Goal: Navigation & Orientation: Find specific page/section

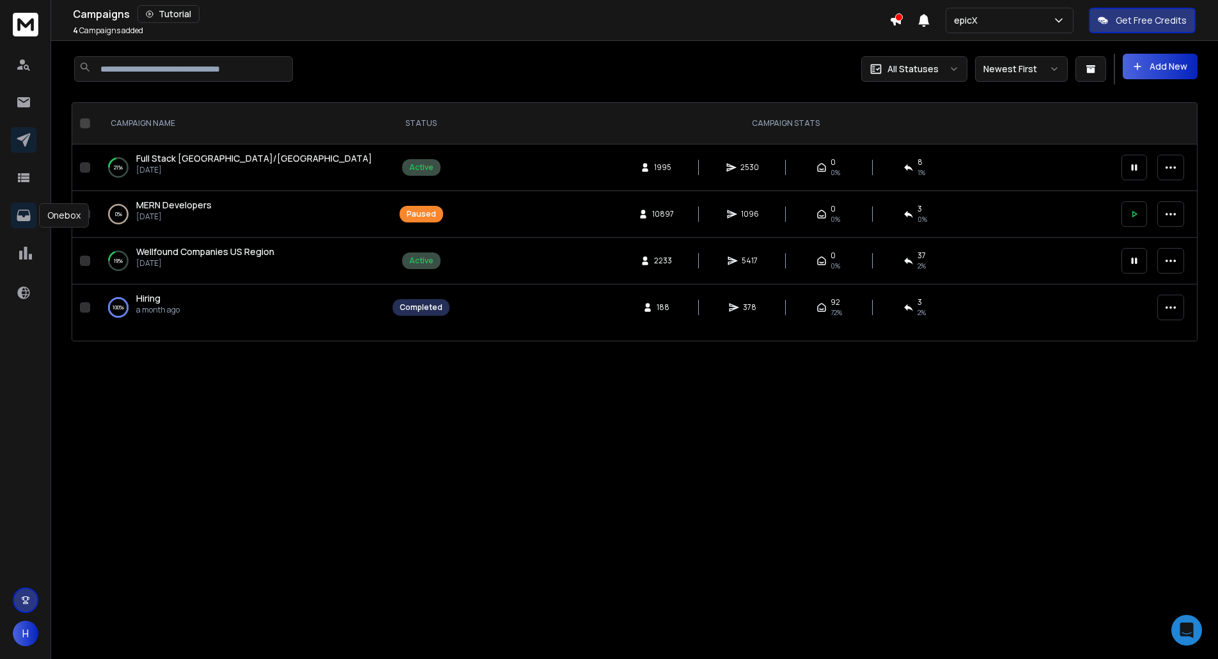
click at [25, 222] on icon at bounding box center [23, 215] width 15 height 15
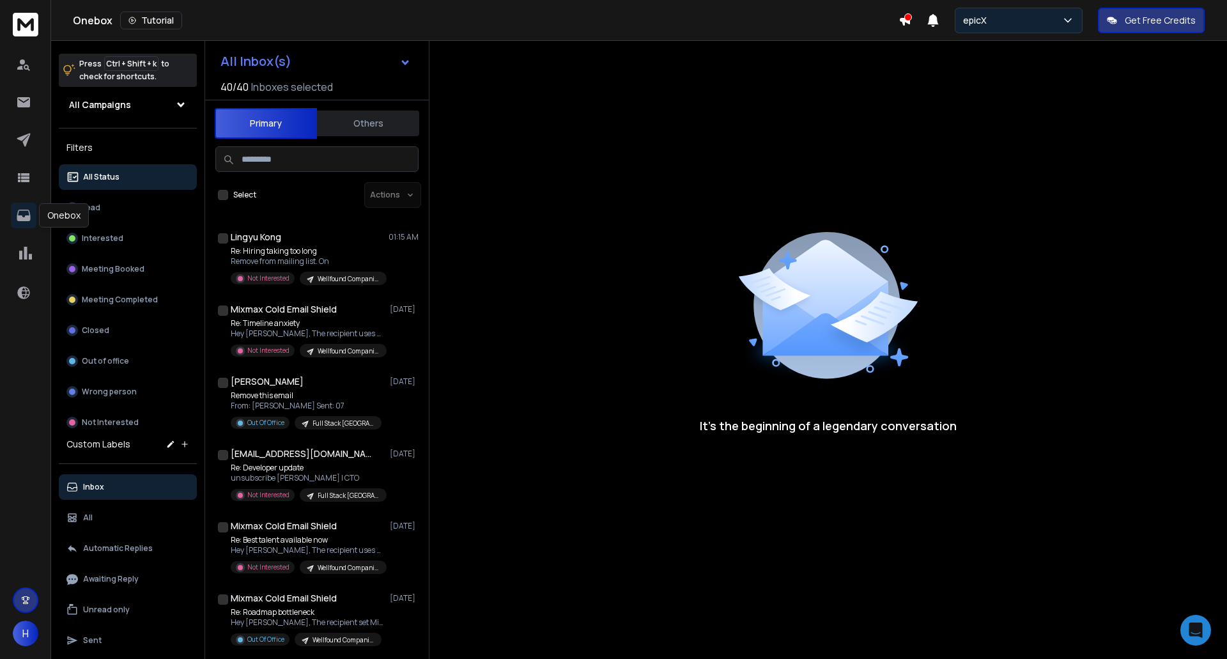
click at [1034, 22] on div "epicX" at bounding box center [1018, 20] width 111 height 13
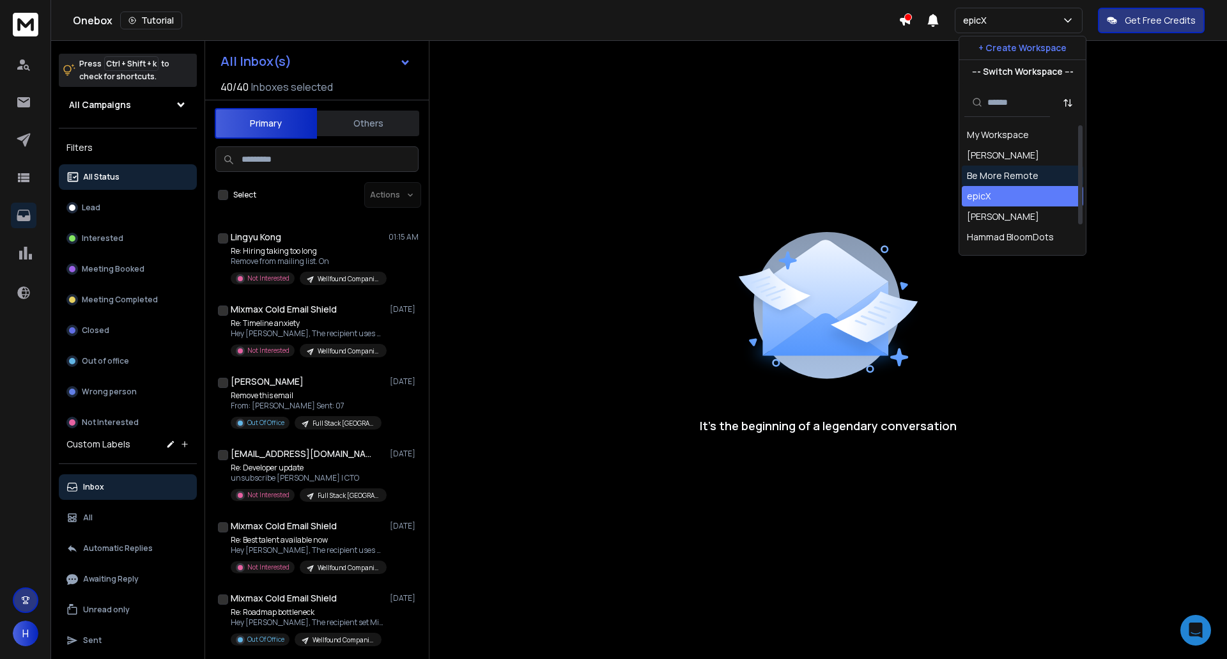
click at [1017, 180] on div "Be More Remote" at bounding box center [1003, 175] width 72 height 13
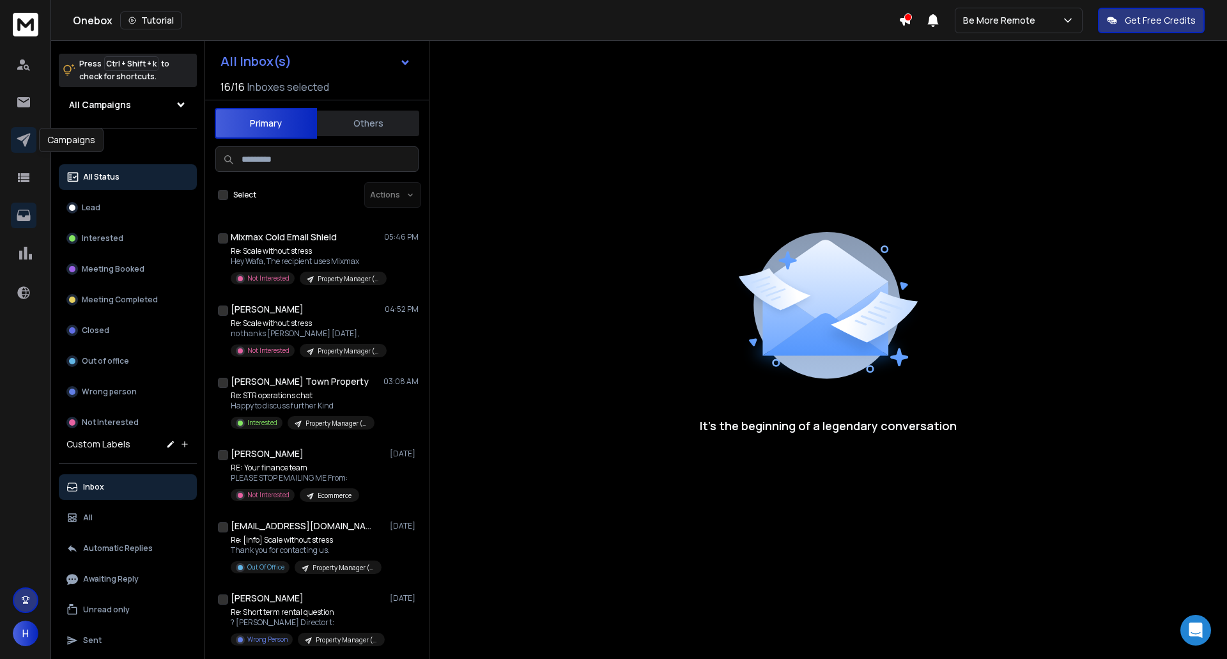
click at [20, 143] on icon at bounding box center [23, 139] width 15 height 15
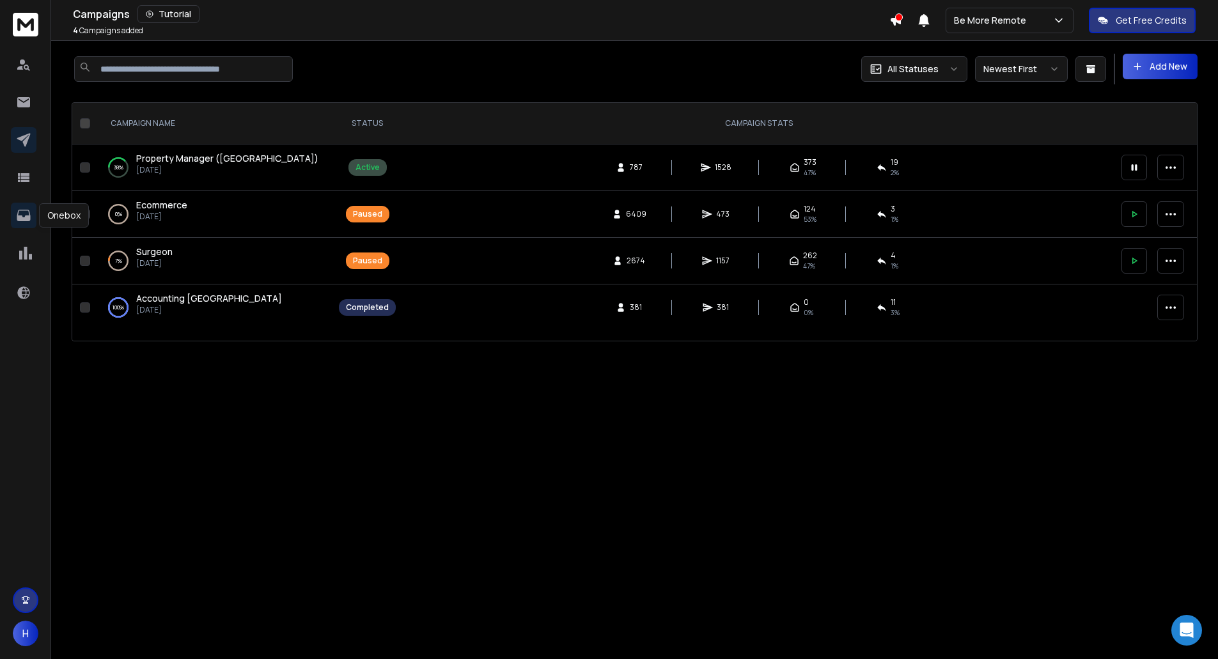
click at [36, 208] on link at bounding box center [24, 216] width 26 height 26
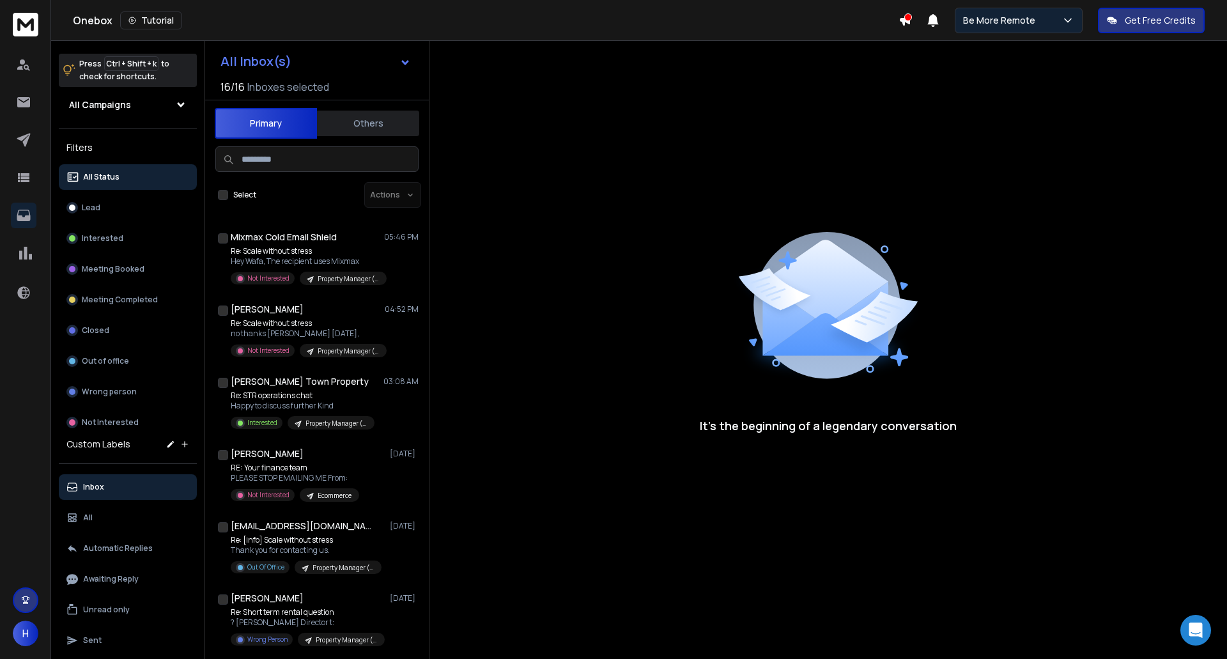
click at [1011, 14] on p "Be More Remote" at bounding box center [1001, 20] width 77 height 13
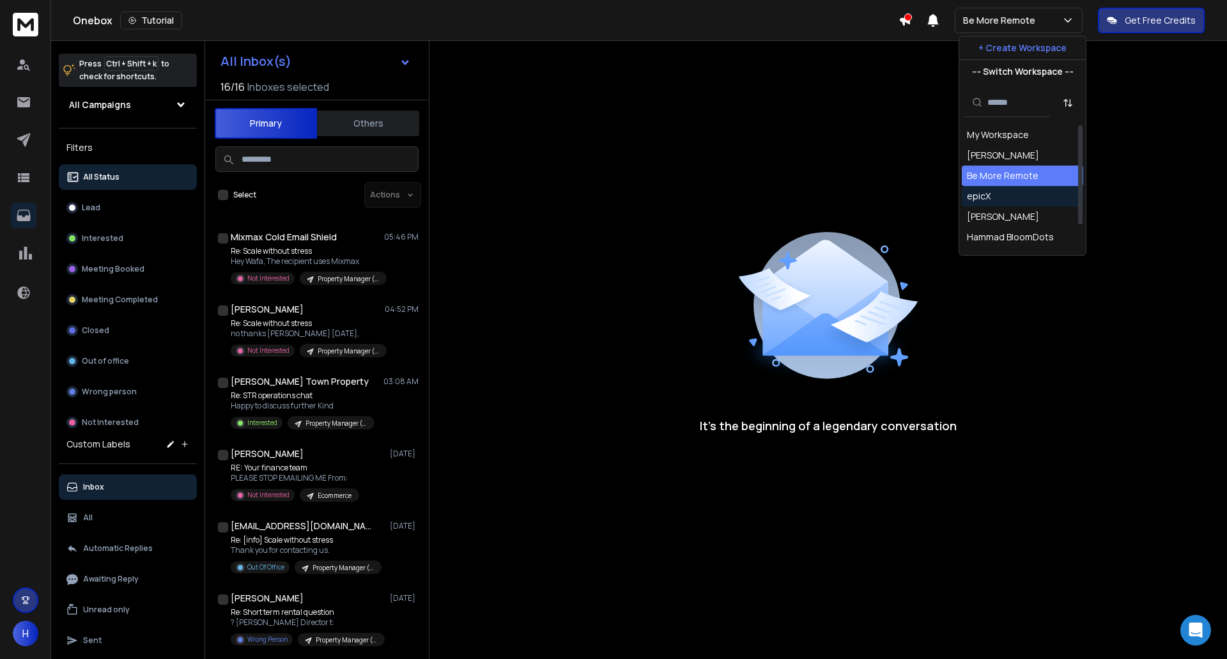
click at [998, 197] on div "epicX" at bounding box center [1022, 196] width 121 height 20
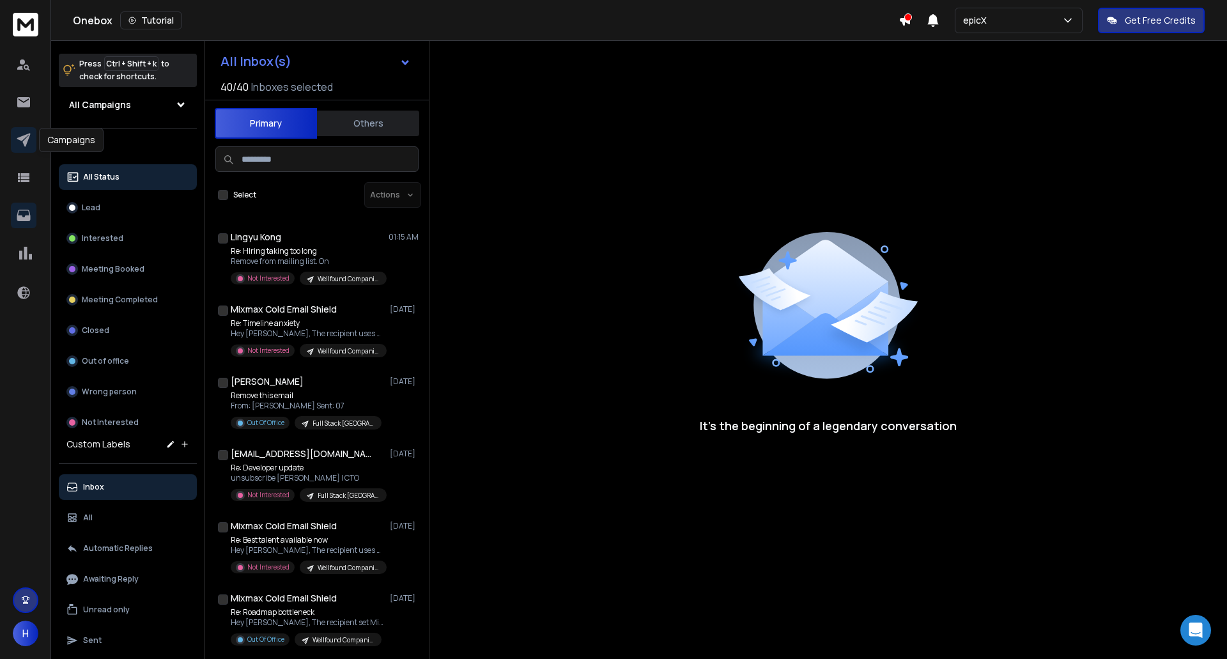
click at [27, 132] on link at bounding box center [24, 140] width 26 height 26
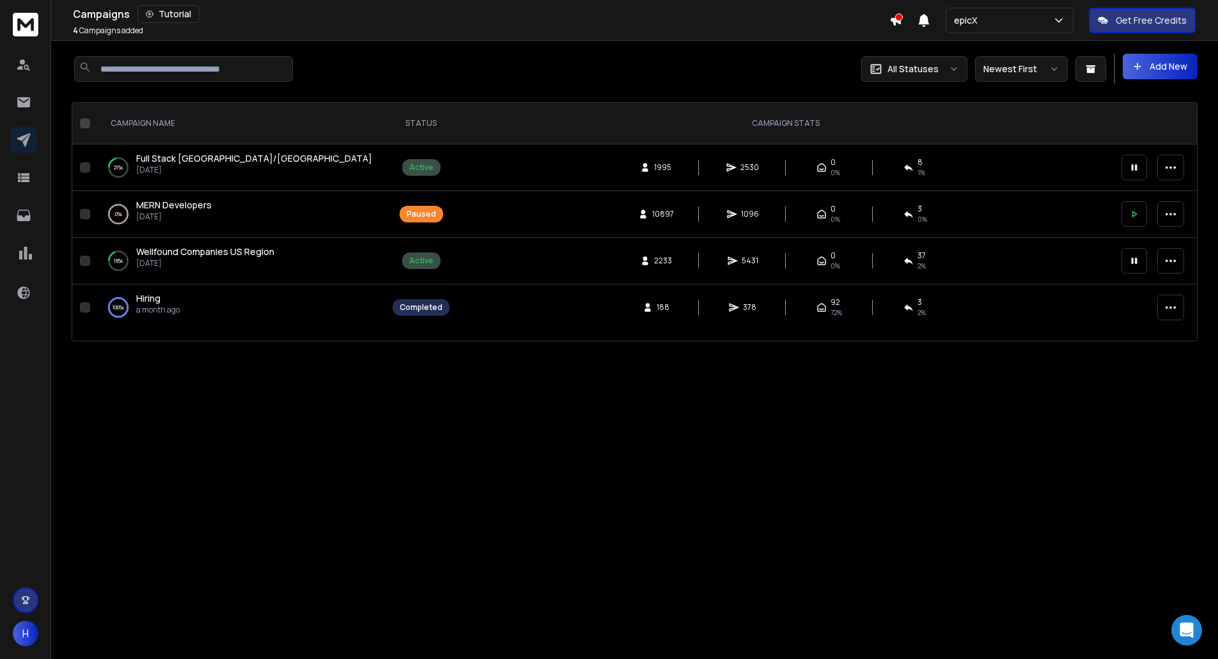
click at [214, 154] on span "Full Stack [GEOGRAPHIC_DATA]/[GEOGRAPHIC_DATA]" at bounding box center [254, 158] width 236 height 12
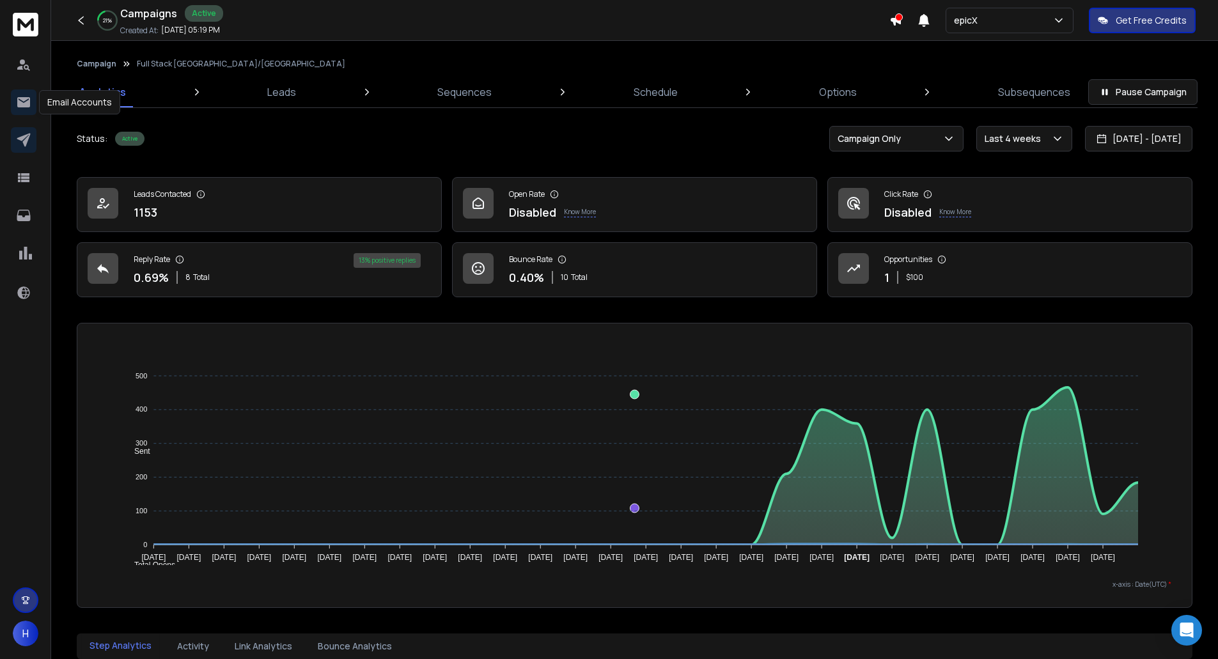
click at [20, 102] on icon at bounding box center [23, 102] width 13 height 10
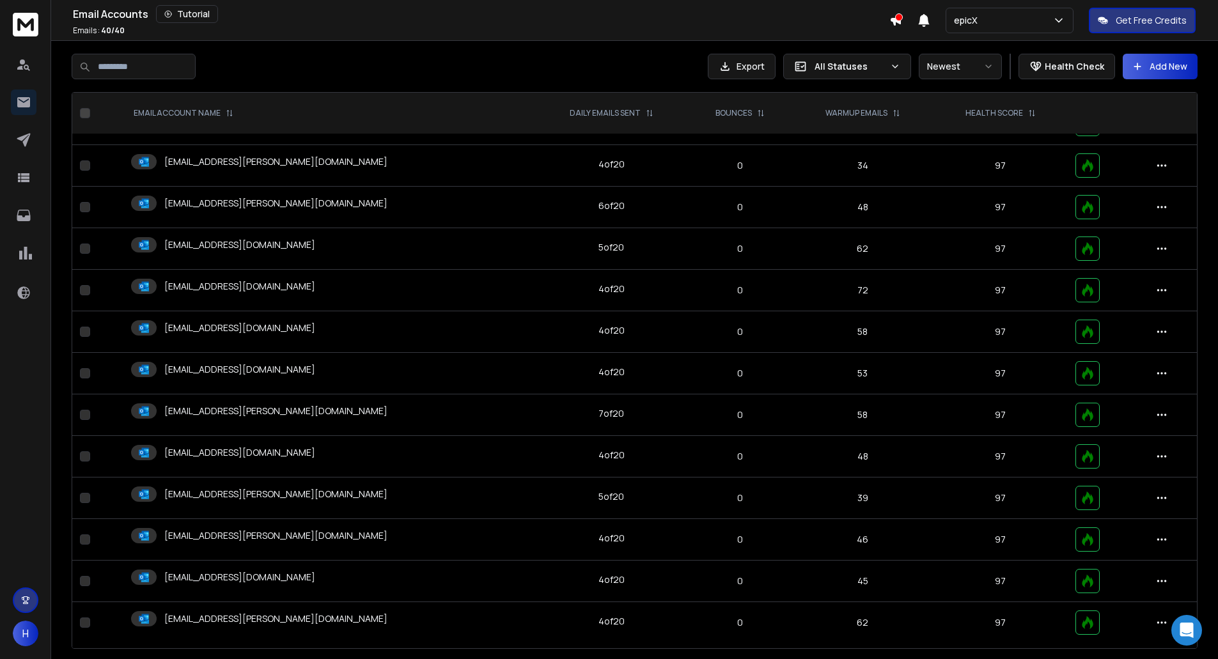
scroll to position [1158, 0]
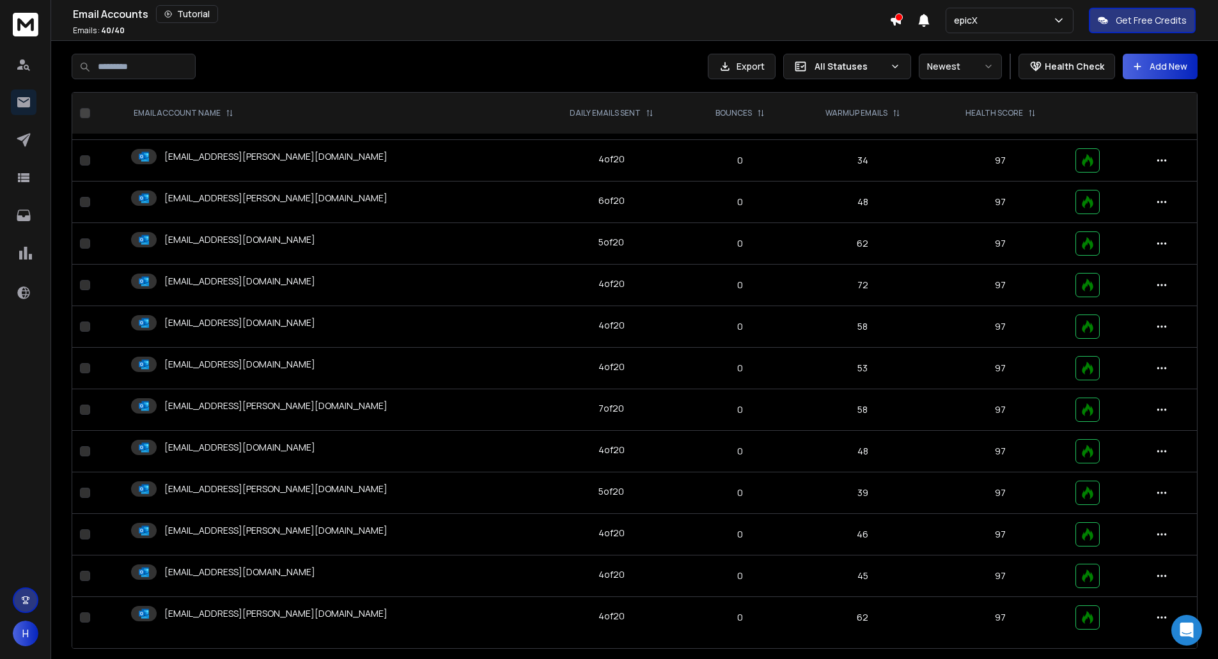
click at [36, 148] on div at bounding box center [25, 142] width 29 height 30
click at [28, 145] on icon at bounding box center [23, 139] width 15 height 15
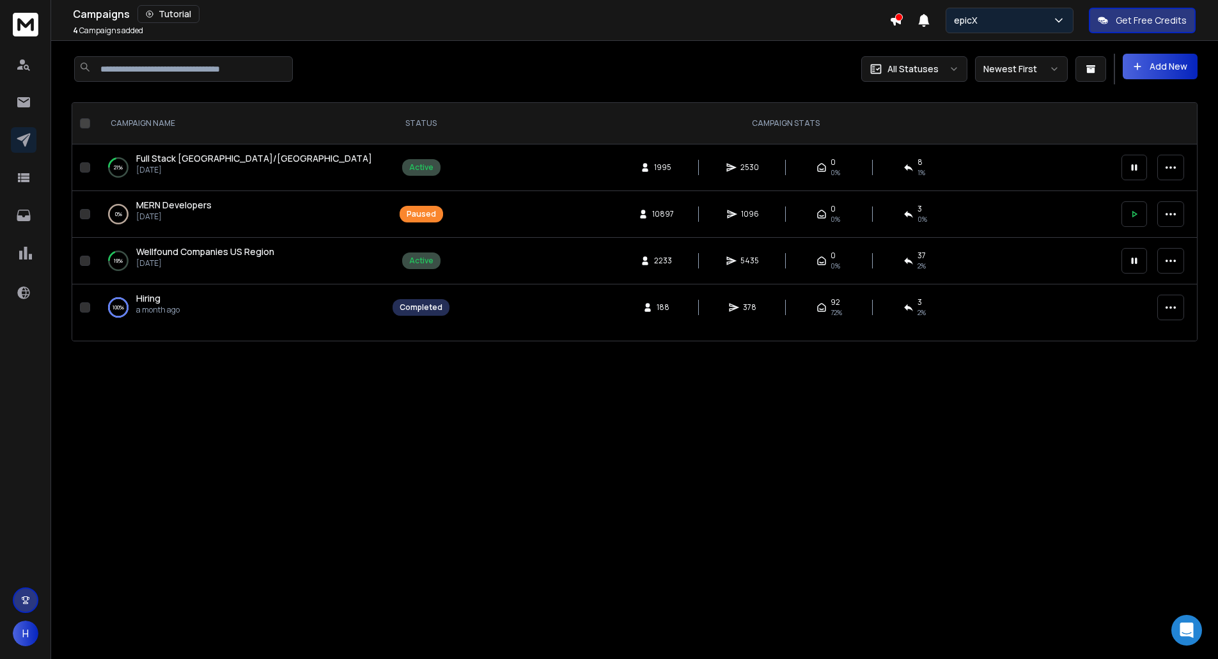
click at [1033, 15] on div "epicX" at bounding box center [1009, 20] width 111 height 13
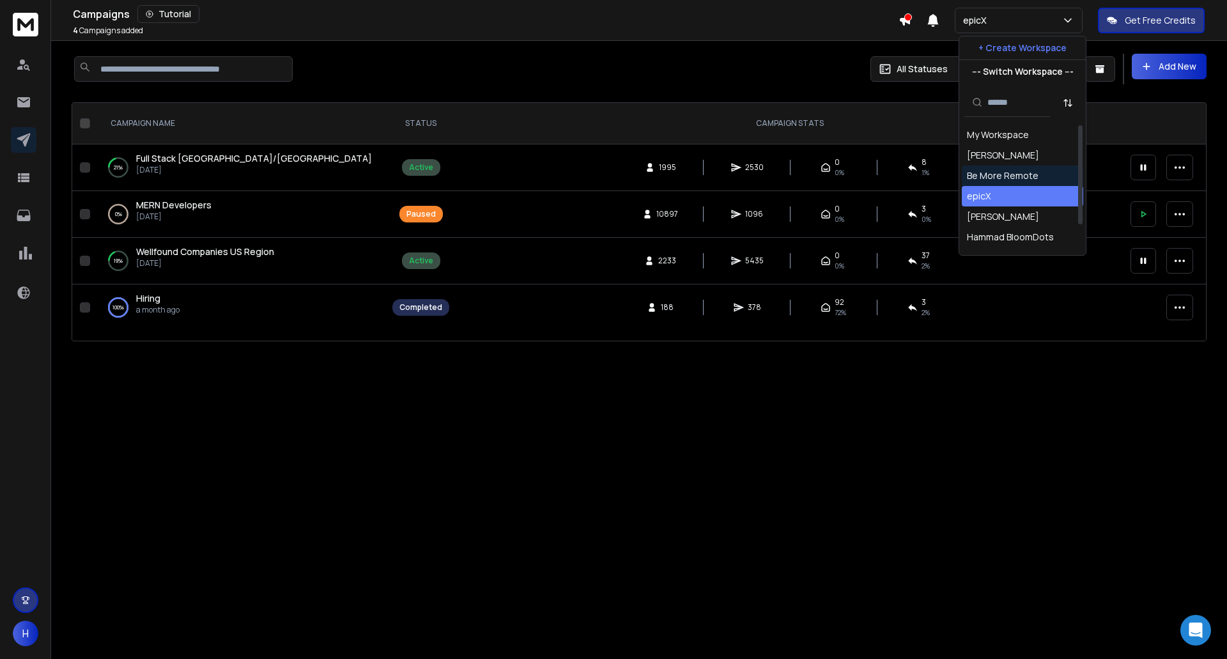
click at [1019, 171] on div "Be More Remote" at bounding box center [1003, 175] width 72 height 13
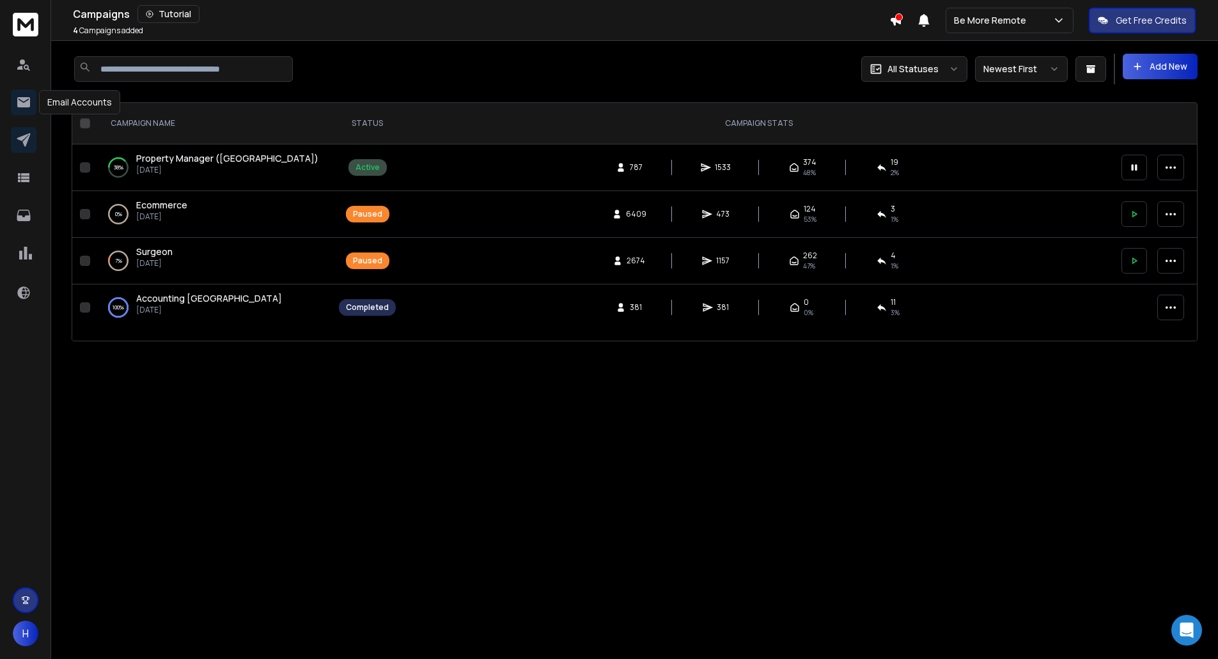
click at [11, 94] on link at bounding box center [24, 103] width 26 height 26
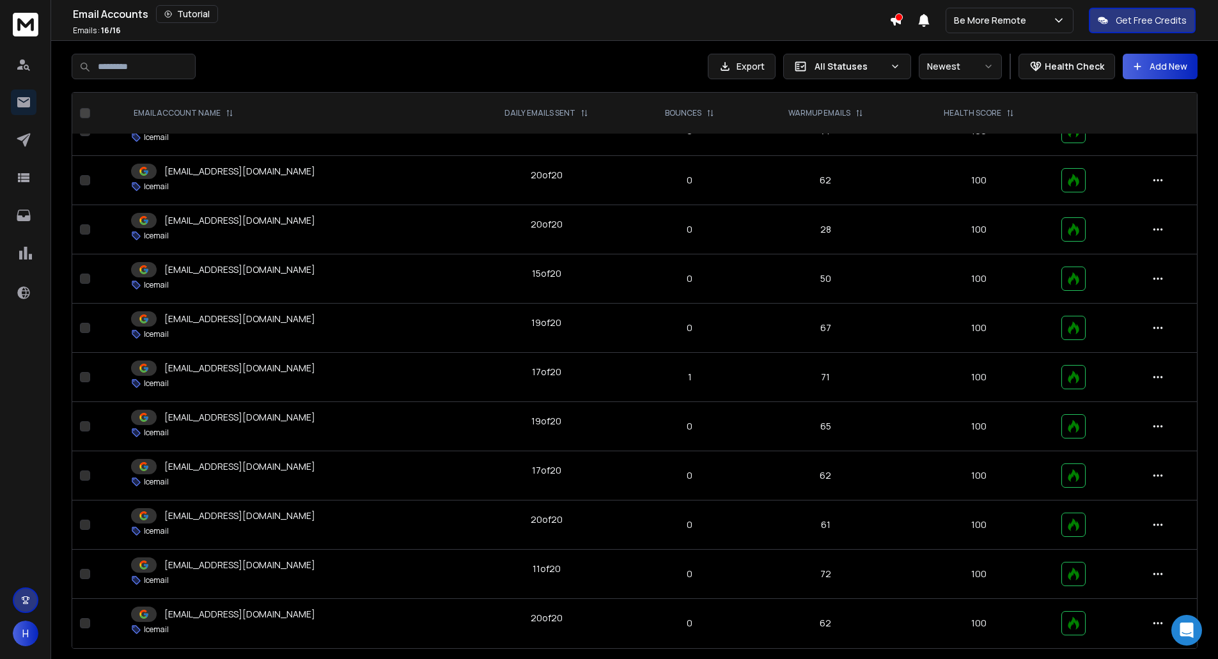
scroll to position [283, 0]
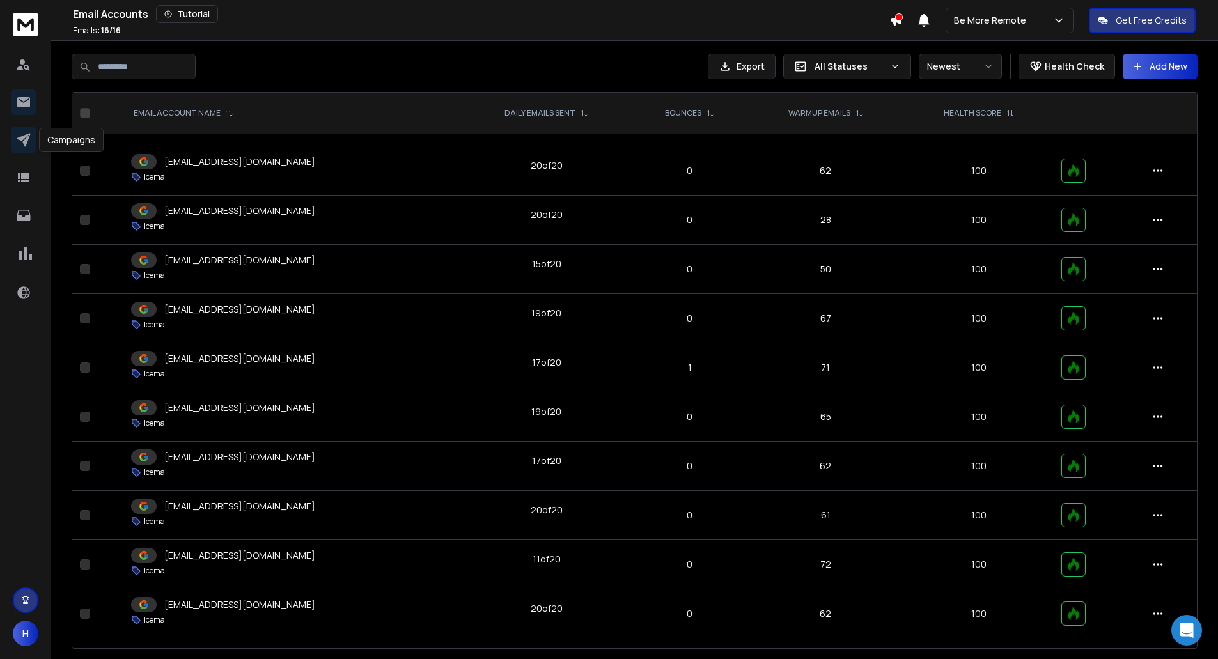
click at [27, 150] on link at bounding box center [24, 140] width 26 height 26
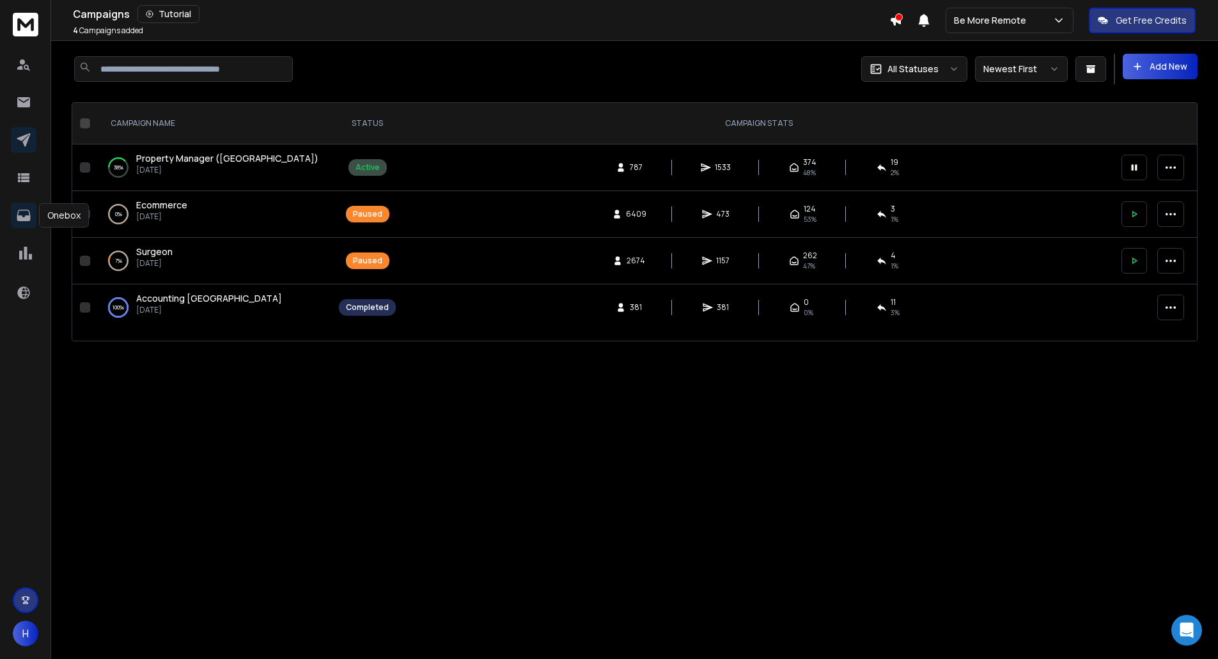
click at [27, 228] on link at bounding box center [24, 216] width 26 height 26
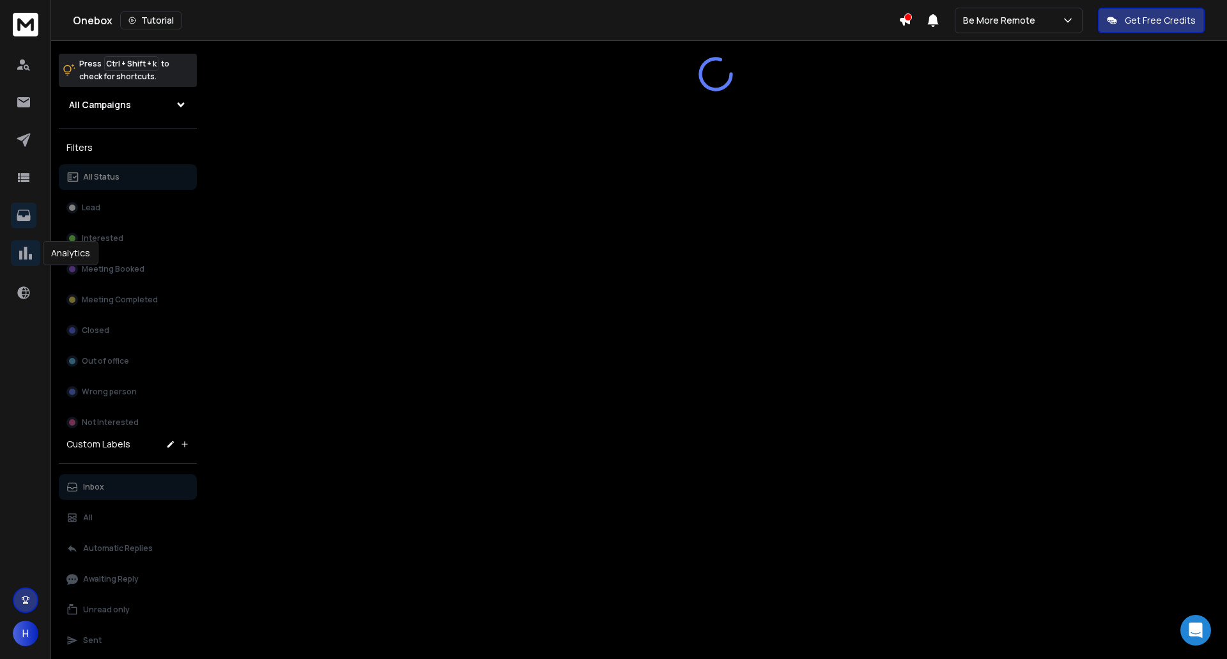
click at [29, 251] on icon at bounding box center [25, 253] width 19 height 19
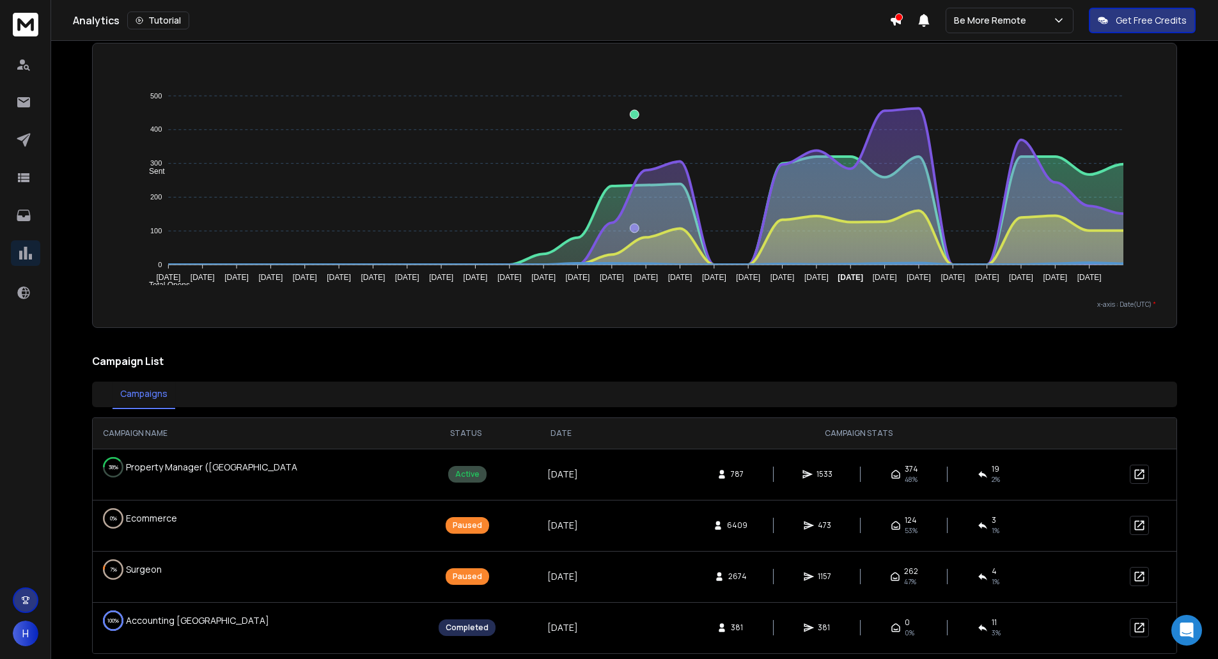
scroll to position [217, 0]
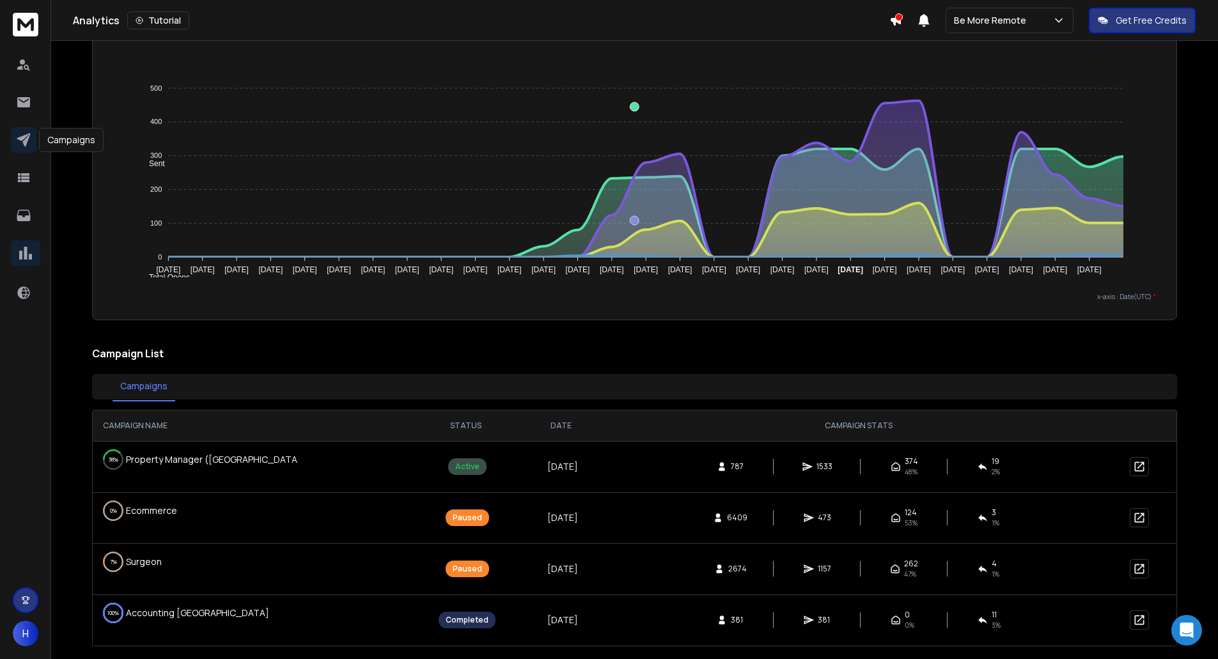
click at [22, 137] on icon at bounding box center [23, 140] width 13 height 13
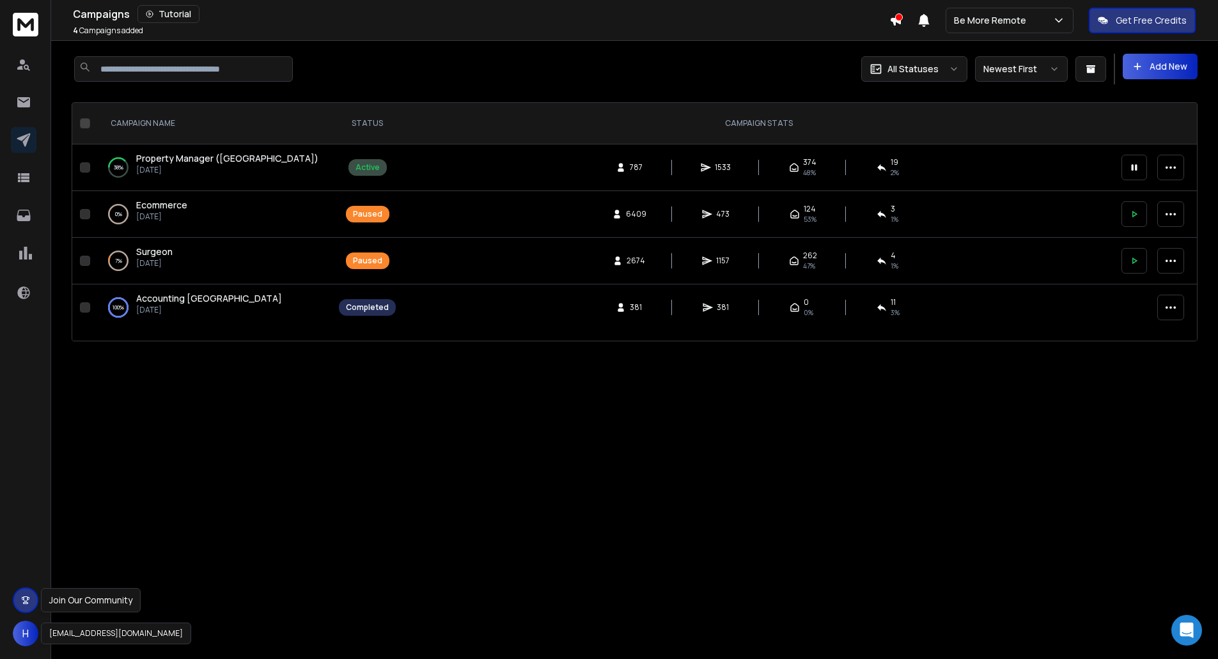
click at [24, 622] on span "H" at bounding box center [26, 634] width 26 height 26
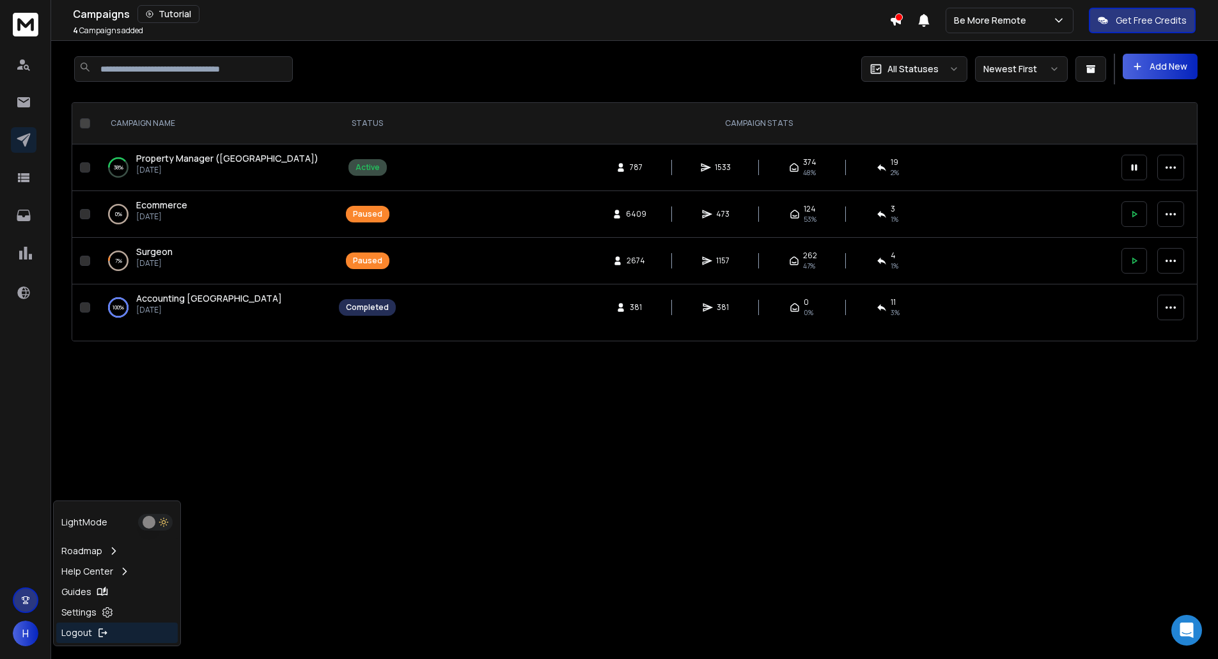
click at [82, 628] on p "Logout" at bounding box center [76, 633] width 31 height 13
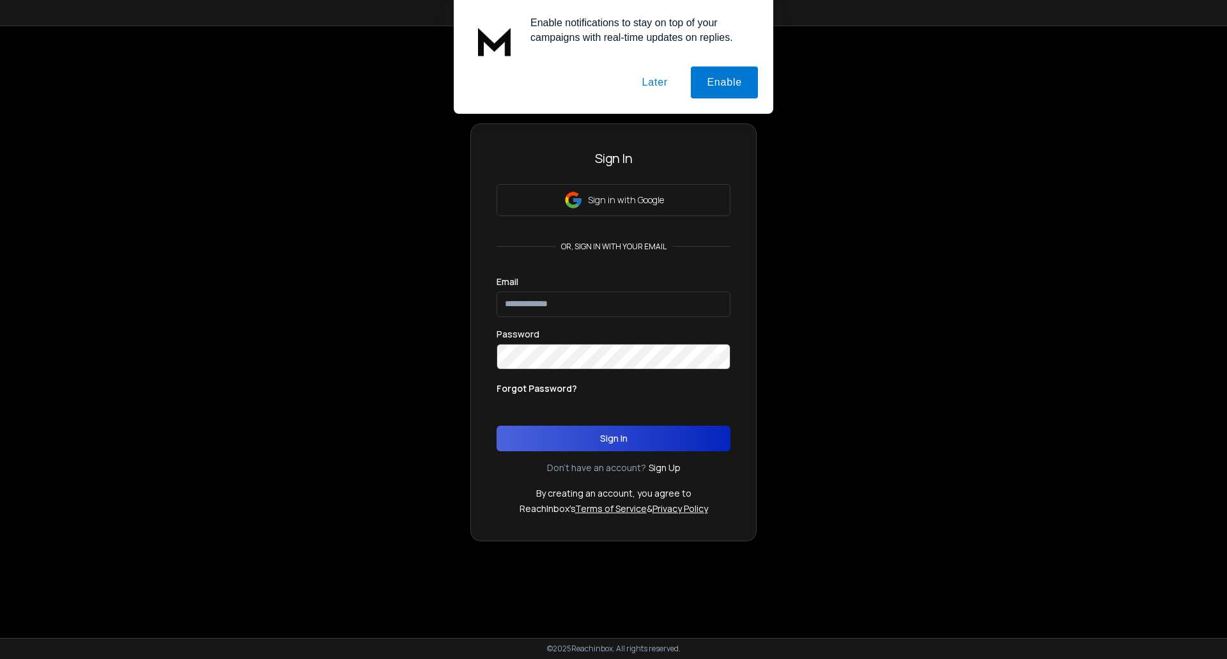
click at [657, 78] on button "Later" at bounding box center [655, 82] width 58 height 32
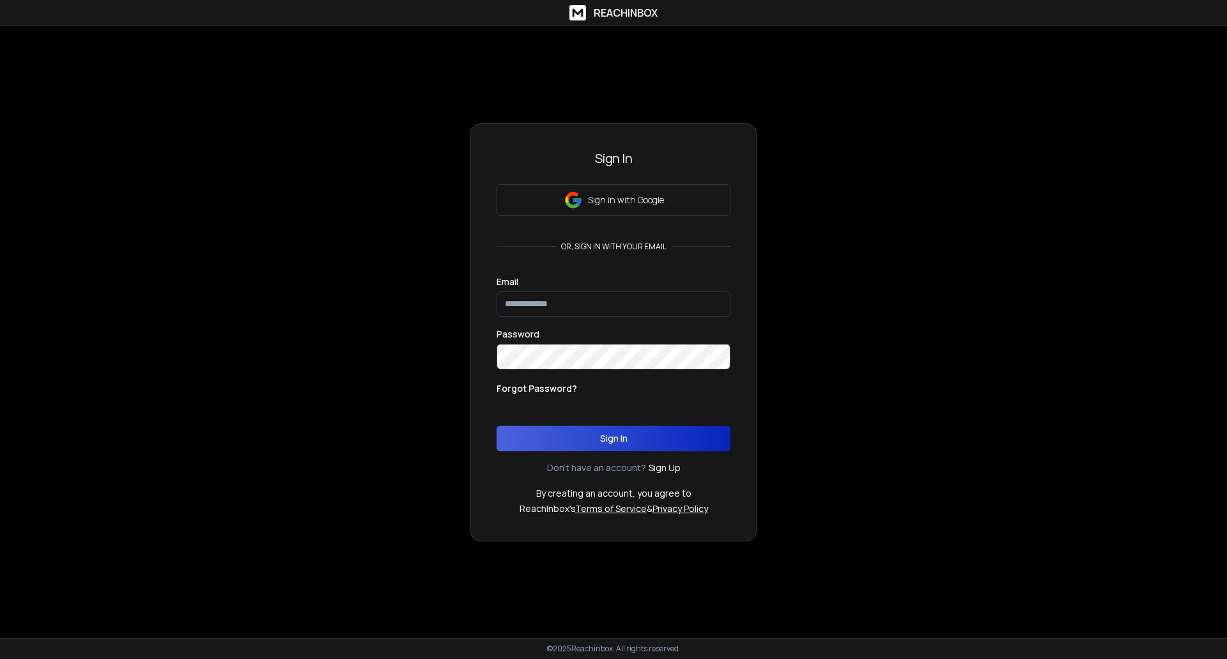
click at [583, 302] on input "email" at bounding box center [614, 305] width 234 height 26
type input "**********"
click at [497, 426] on button "Sign In" at bounding box center [614, 439] width 234 height 26
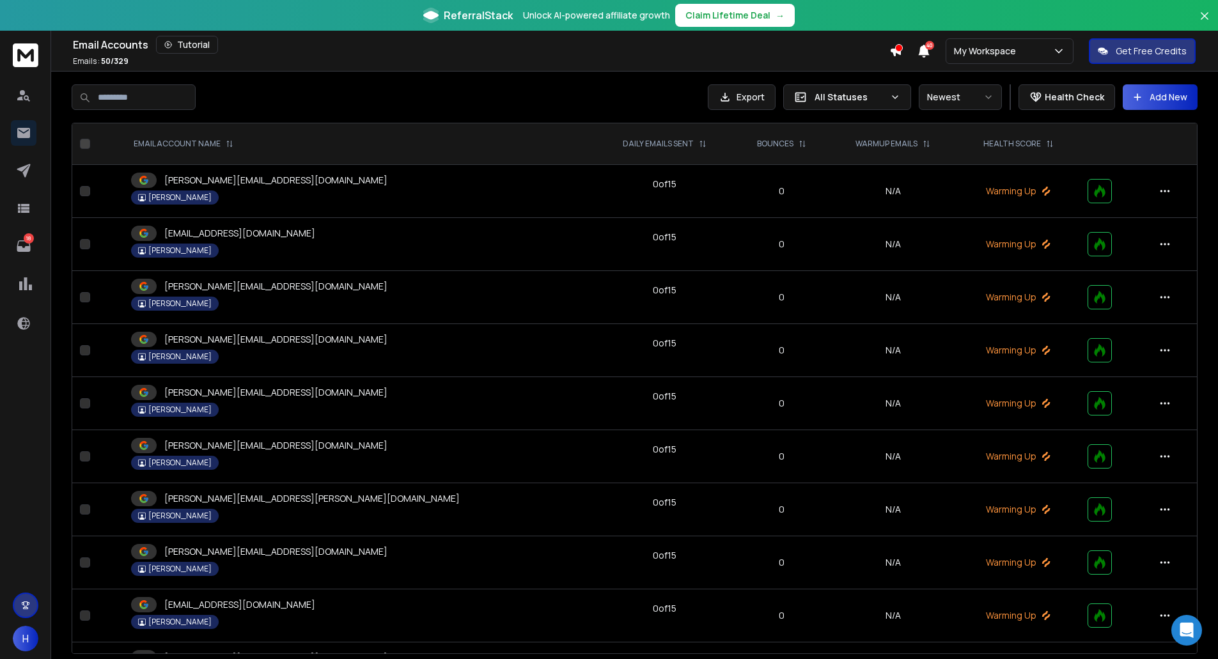
click at [1204, 9] on button "Close banner" at bounding box center [1204, 23] width 17 height 31
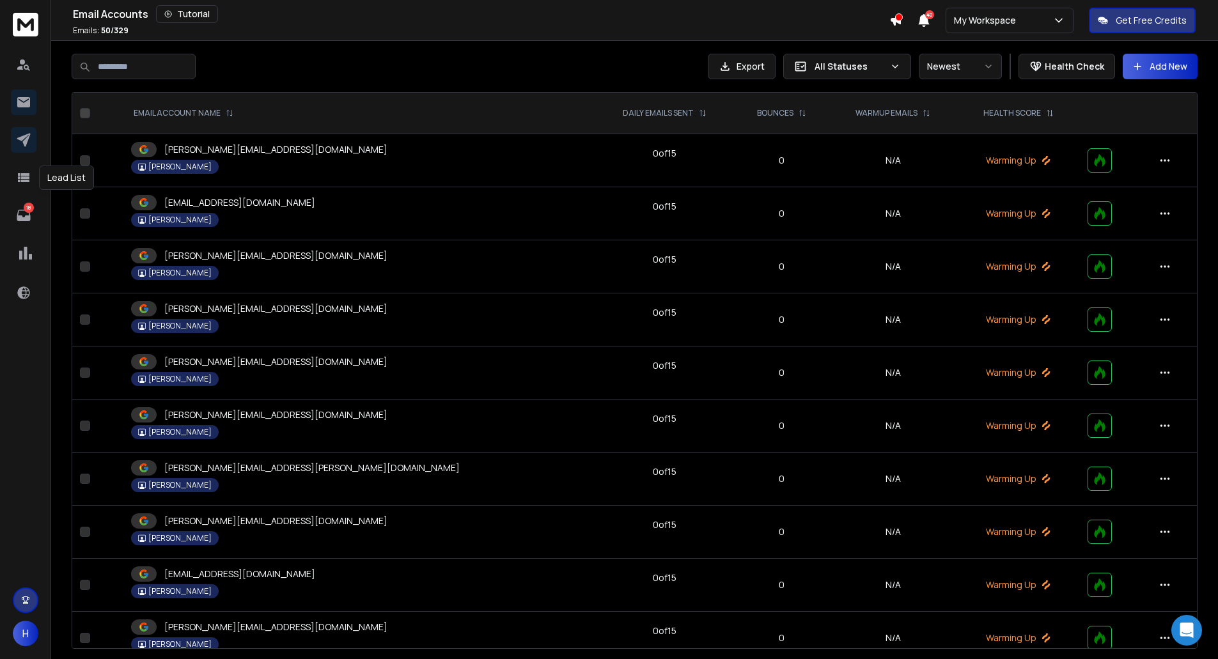
click at [22, 146] on icon at bounding box center [23, 139] width 15 height 15
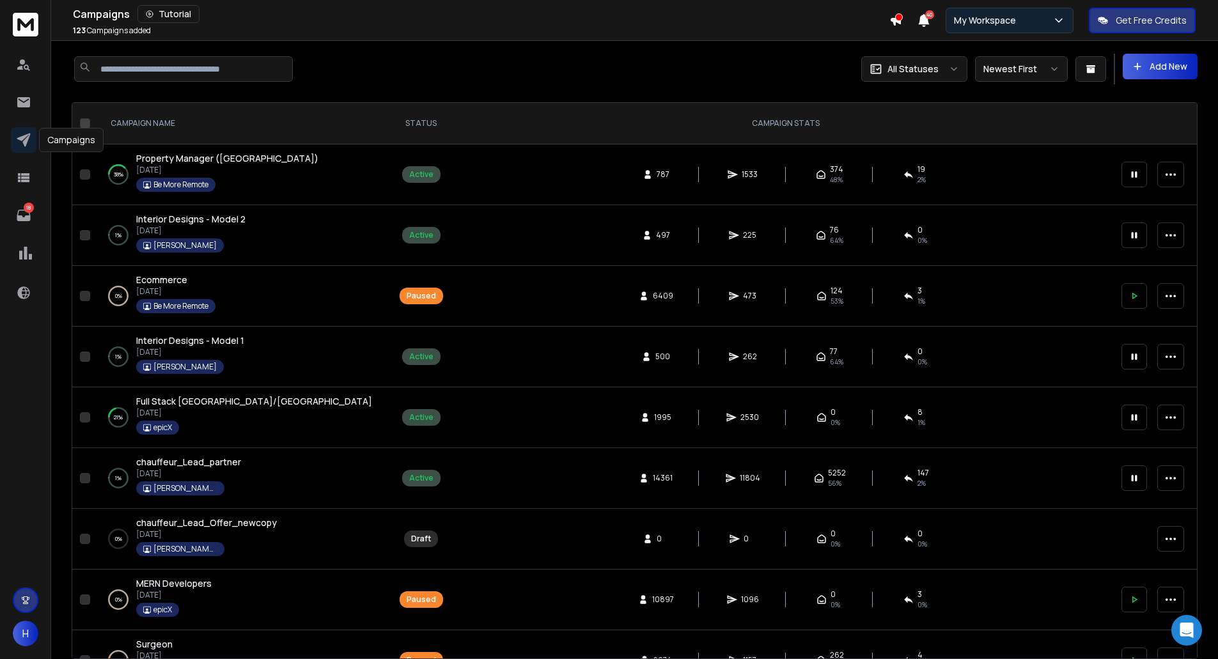
click at [991, 29] on button "My Workspace" at bounding box center [1010, 21] width 128 height 26
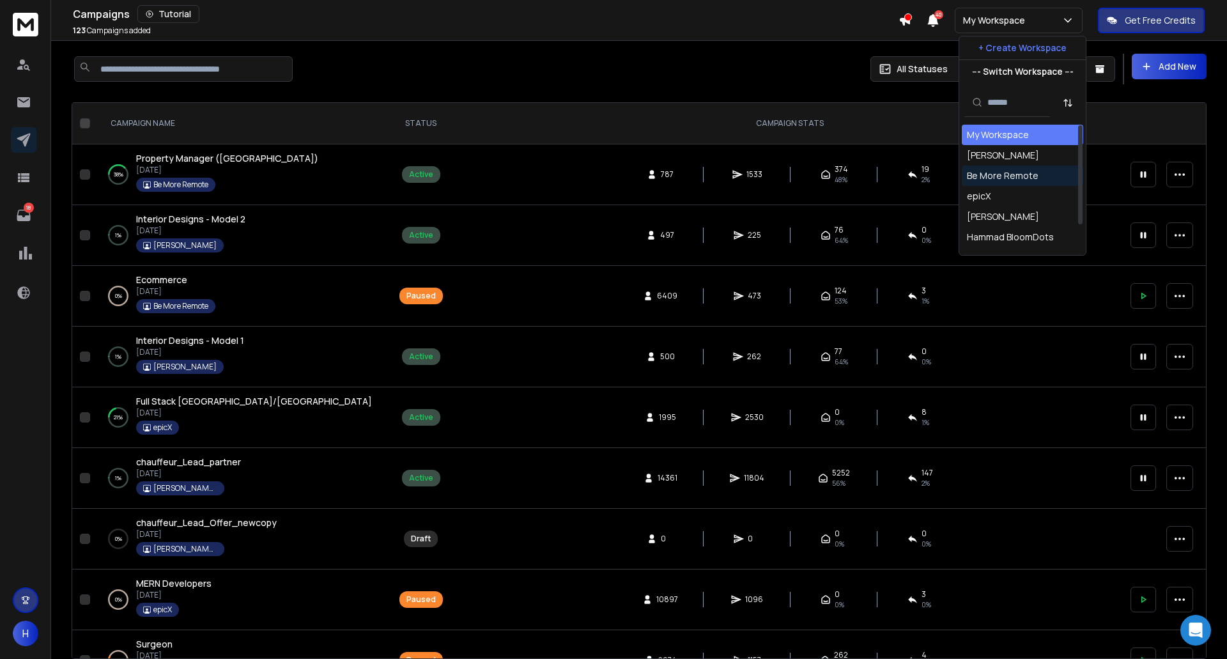
click at [986, 168] on div "Be More Remote" at bounding box center [1022, 176] width 121 height 20
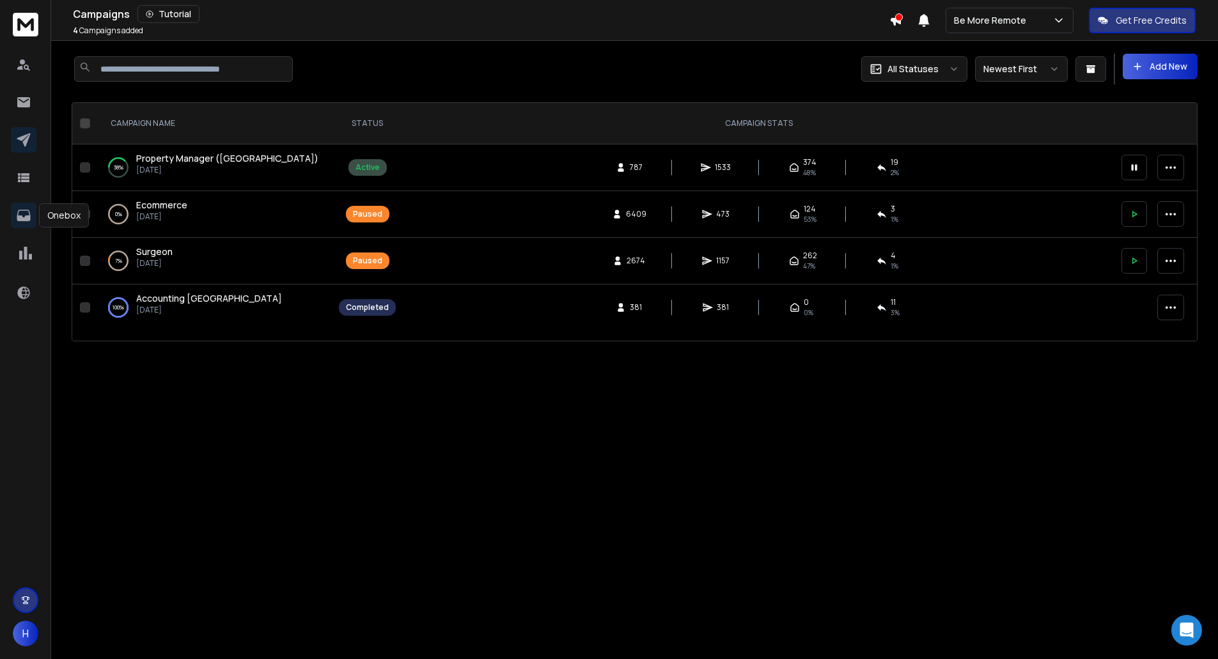
click at [19, 215] on icon at bounding box center [23, 215] width 15 height 15
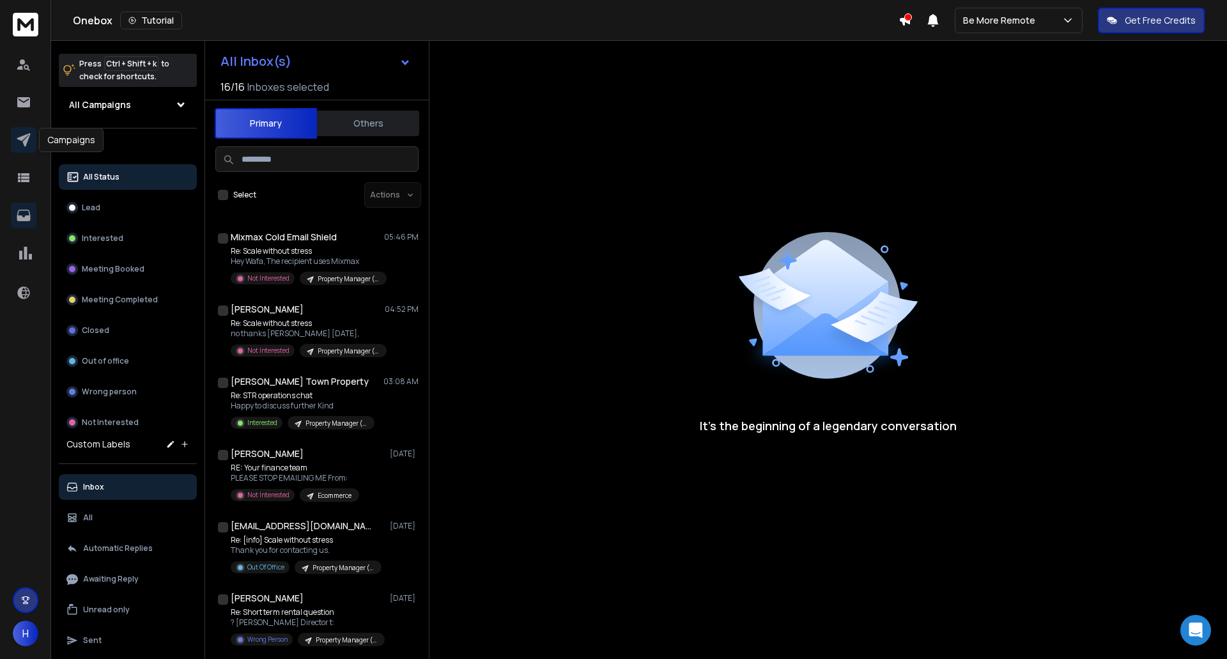
click at [23, 130] on link at bounding box center [24, 140] width 26 height 26
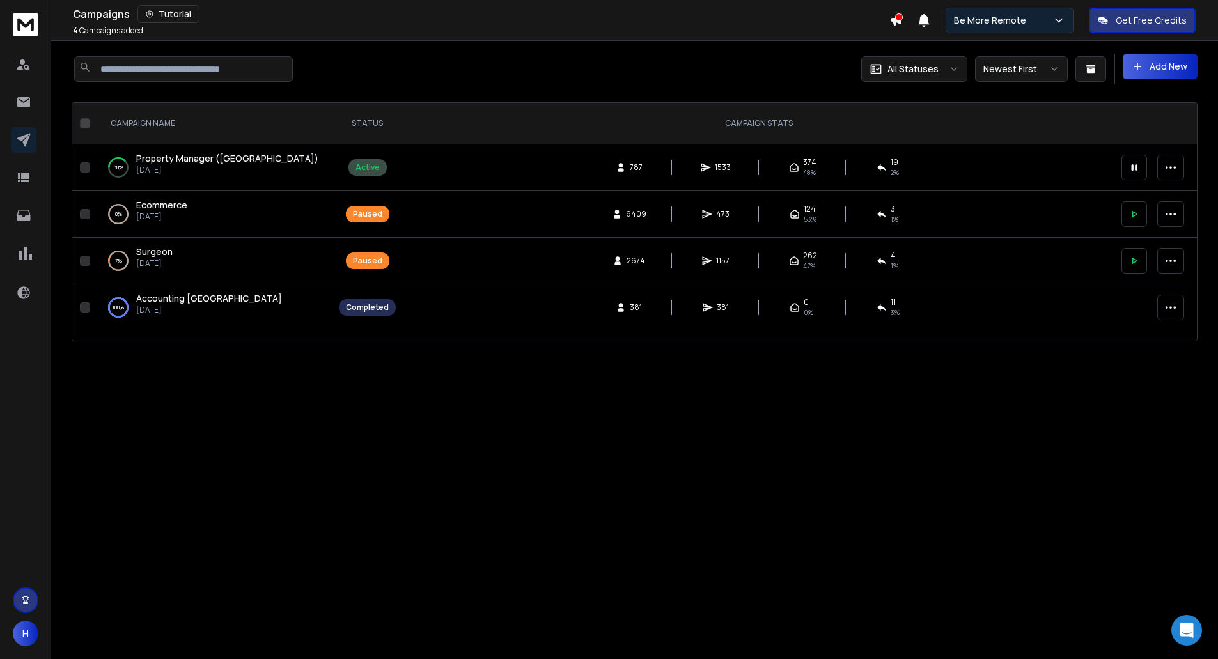
click at [1013, 16] on p "Be More Remote" at bounding box center [992, 20] width 77 height 13
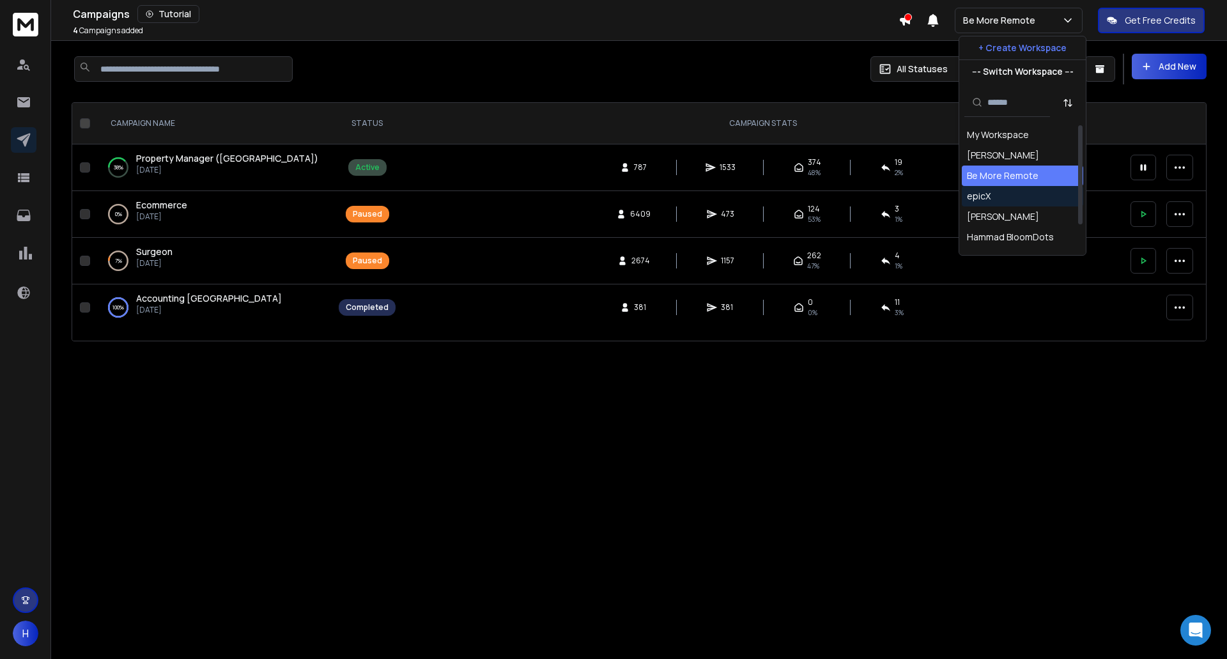
click at [981, 191] on div "epicX" at bounding box center [979, 196] width 24 height 13
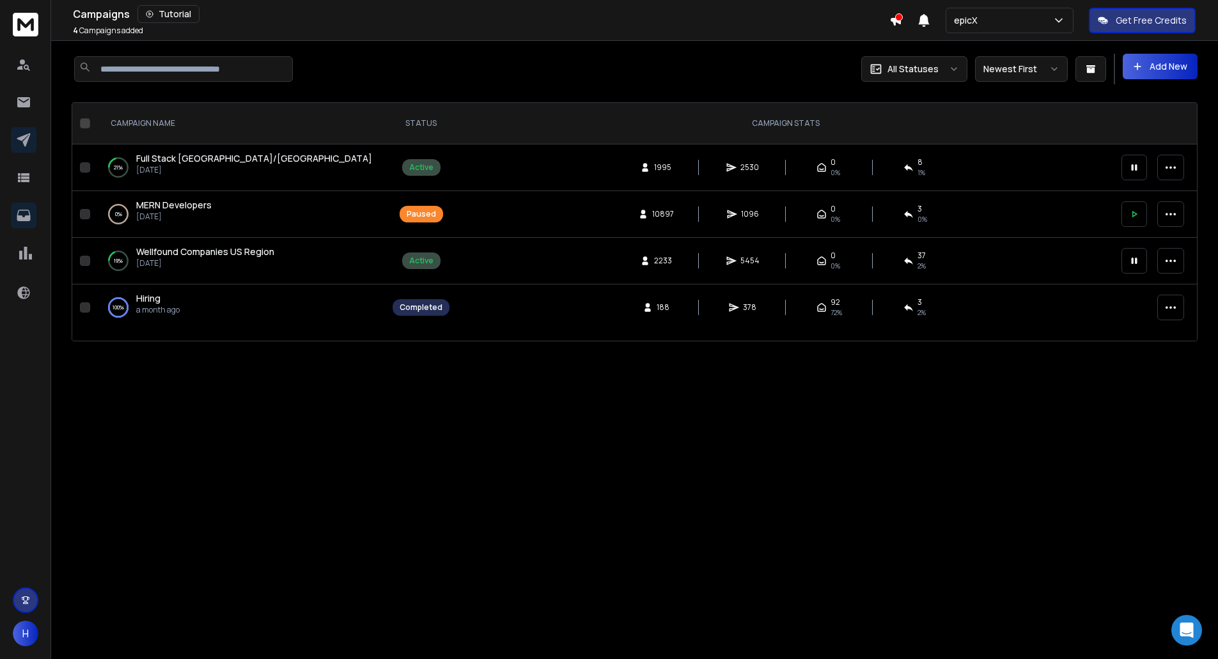
drag, startPoint x: 47, startPoint y: 214, endPoint x: 12, endPoint y: 214, distance: 35.2
click at [47, 214] on div "H" at bounding box center [25, 329] width 51 height 659
click at [12, 214] on link at bounding box center [24, 216] width 26 height 26
